Goal: Task Accomplishment & Management: Manage account settings

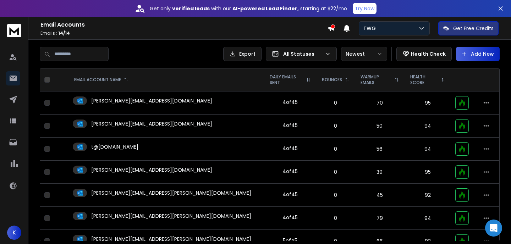
click at [421, 30] on icon "button" at bounding box center [421, 28] width 7 height 7
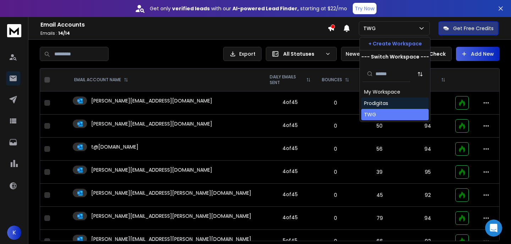
click at [383, 105] on div "Prodigitas" at bounding box center [376, 103] width 24 height 7
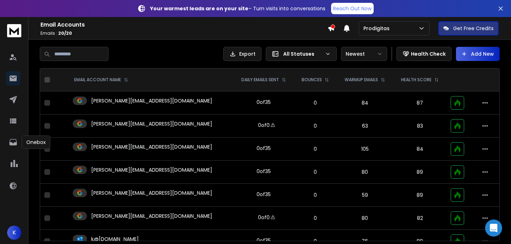
click at [12, 143] on icon at bounding box center [12, 142] width 7 height 6
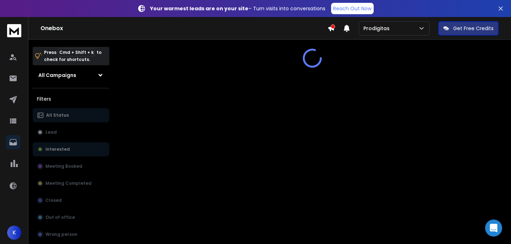
click at [61, 152] on div "All Status Lead Interested Meeting Booked Meeting Completed Closed Out of offic…" at bounding box center [71, 183] width 77 height 151
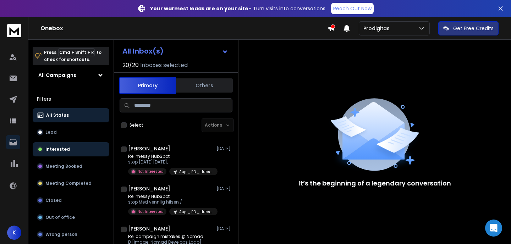
click at [58, 152] on div "Interested" at bounding box center [53, 149] width 33 height 6
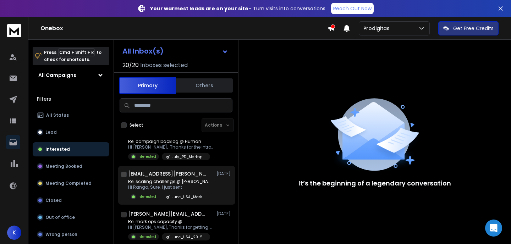
scroll to position [256, 0]
click at [152, 182] on p "Re: scaling challenge @ [PERSON_NAME]" at bounding box center [170, 182] width 85 height 6
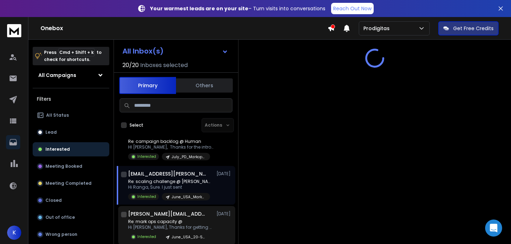
click at [152, 219] on p "Re: mark ops capacity @" at bounding box center [170, 222] width 85 height 6
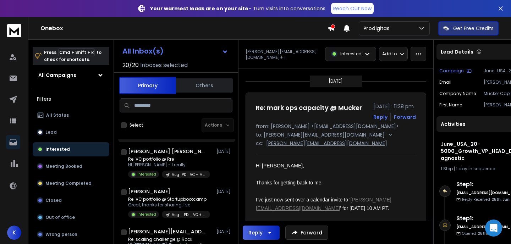
scroll to position [80, 0]
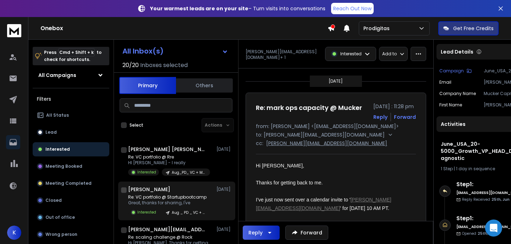
click at [143, 197] on p "Re: VC portfolio @ Startupbootcamp" at bounding box center [169, 198] width 82 height 6
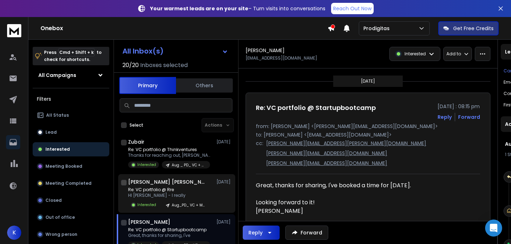
scroll to position [48, 0]
click at [154, 185] on div "[PERSON_NAME] [PERSON_NAME] [DATE] Re: VC portfolio @ Rre HI [PERSON_NAME] - I …" at bounding box center [180, 193] width 104 height 30
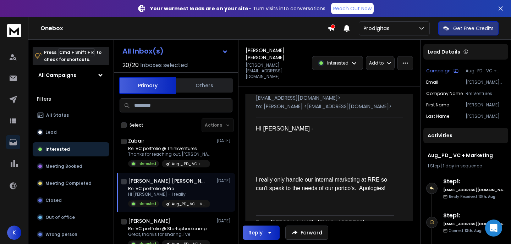
scroll to position [56, 0]
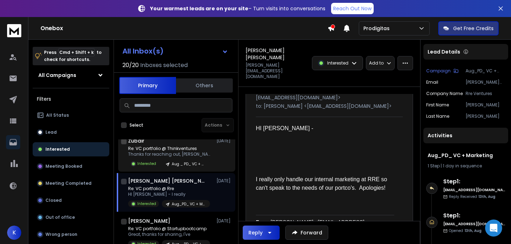
click at [159, 154] on p "Thanks for reaching out, [PERSON_NAME]." at bounding box center [170, 155] width 85 height 6
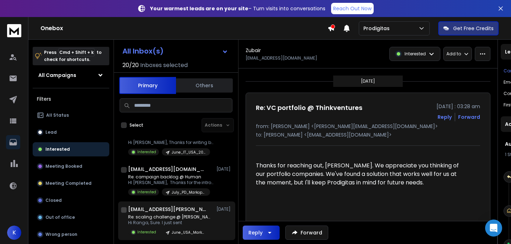
scroll to position [217, 0]
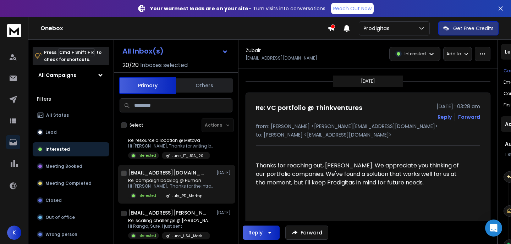
click at [152, 179] on p "Re: campaign backlog @ Human" at bounding box center [170, 181] width 85 height 6
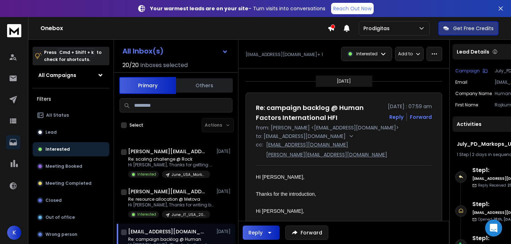
scroll to position [157, 0]
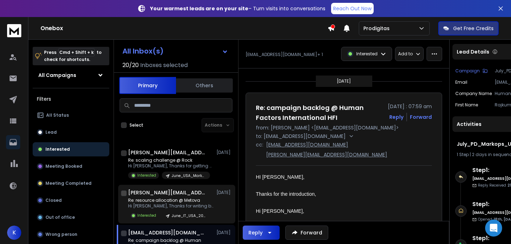
click at [153, 200] on p "Re: resource allocation @ Metova" at bounding box center [170, 201] width 85 height 6
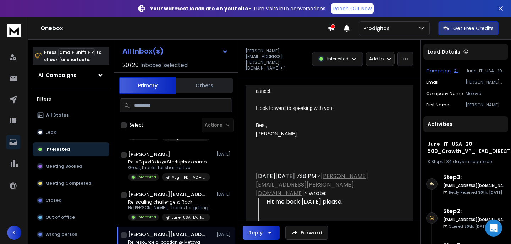
scroll to position [114, 0]
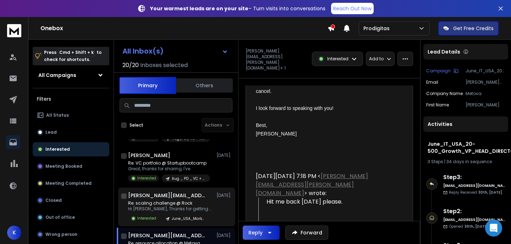
click at [156, 202] on p "Re: scaling challenge @ Rock" at bounding box center [170, 204] width 85 height 6
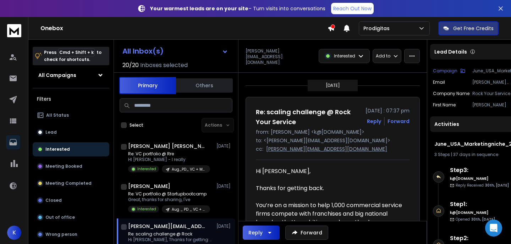
scroll to position [88, 0]
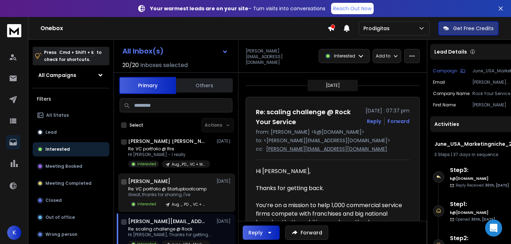
click at [155, 185] on div "[PERSON_NAME] [DATE] Re: VC portfolio @ Startupbootcamp Great, thanks for shari…" at bounding box center [180, 193] width 104 height 30
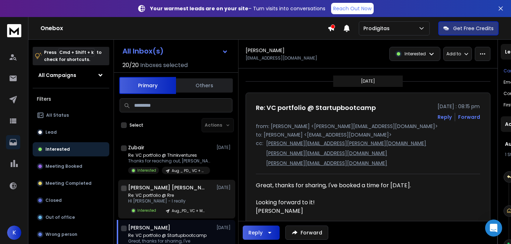
scroll to position [37, 0]
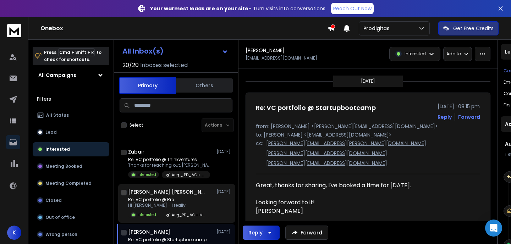
click at [159, 152] on div "Zubair [DATE]" at bounding box center [180, 151] width 104 height 7
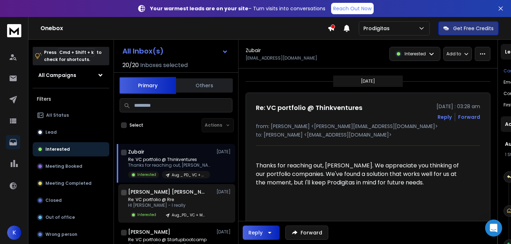
scroll to position [0, 0]
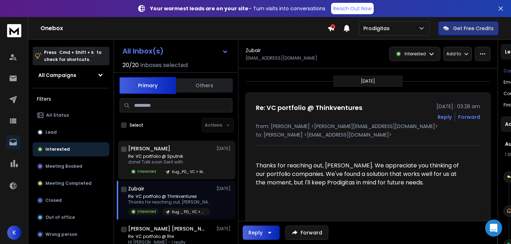
click at [146, 153] on div "[PERSON_NAME] [DATE] Re: VC portfolio @ Sputnik done! Talk soon Sent with Inter…" at bounding box center [180, 160] width 104 height 30
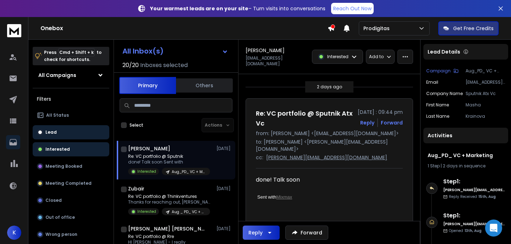
click at [55, 131] on p "Lead" at bounding box center [50, 133] width 11 height 6
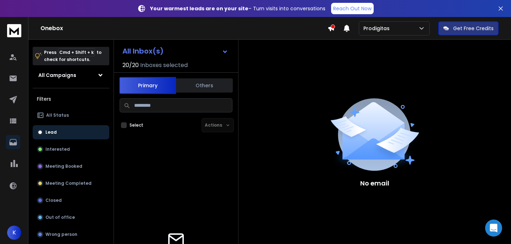
click at [56, 131] on button "Lead" at bounding box center [71, 132] width 77 height 14
click at [58, 152] on div "Interested" at bounding box center [53, 149] width 33 height 6
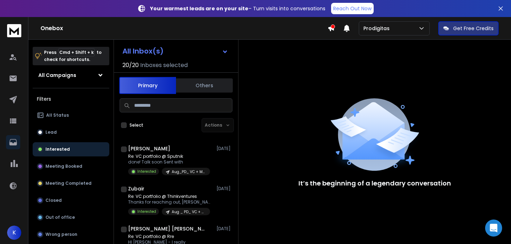
click at [55, 134] on p "Lead" at bounding box center [50, 133] width 11 height 6
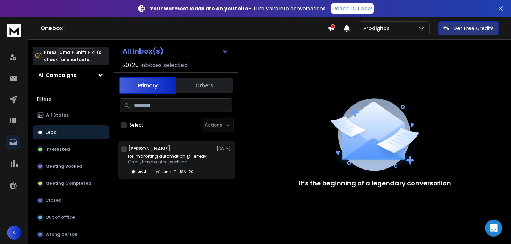
click at [159, 148] on h1 "[PERSON_NAME]" at bounding box center [149, 148] width 42 height 7
